Goal: Check status: Check status

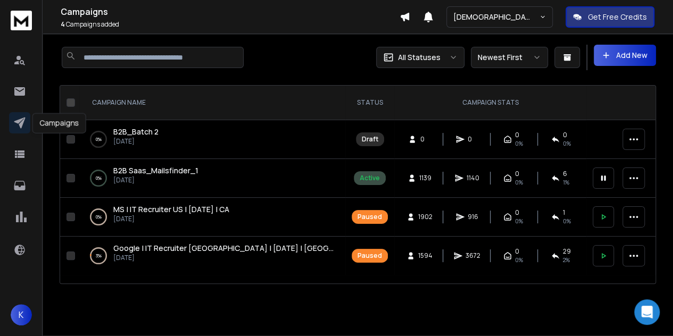
click at [175, 171] on span "B2B Saas_Mailsfinder_1" at bounding box center [155, 170] width 85 height 10
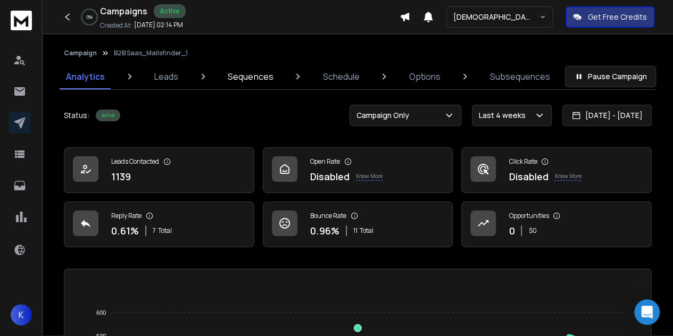
click at [242, 74] on p "Sequences" at bounding box center [250, 76] width 45 height 13
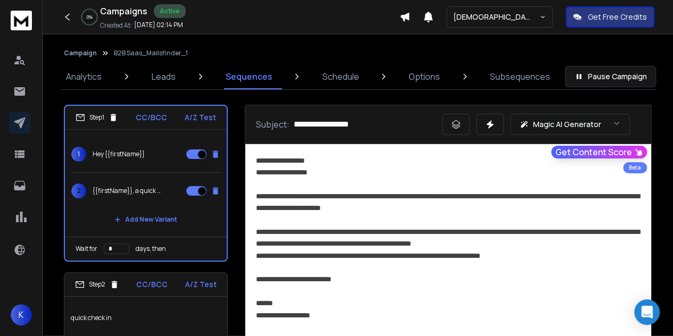
click at [138, 160] on div "1 Hey {{firstName}}" at bounding box center [107, 154] width 73 height 15
click at [133, 186] on div "2 {{firstName}}, a quick feedback" at bounding box center [115, 190] width 89 height 15
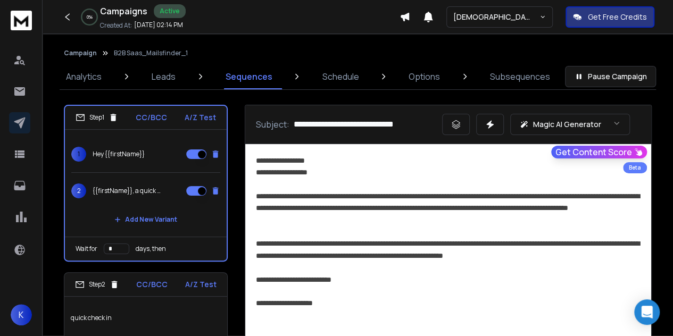
click at [134, 162] on div "1 Hey {{firstName}}" at bounding box center [145, 154] width 149 height 37
type input "**********"
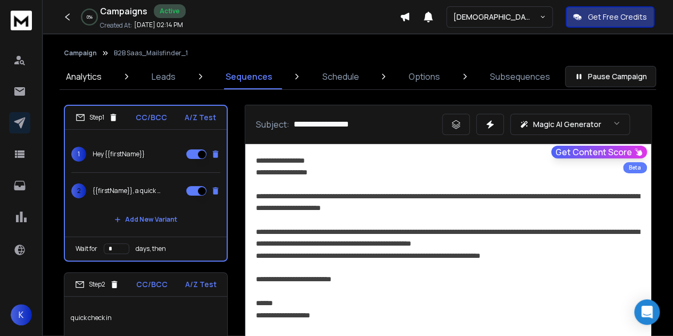
click at [103, 80] on link "Analytics" at bounding box center [84, 77] width 48 height 26
